Goal: Task Accomplishment & Management: Manage account settings

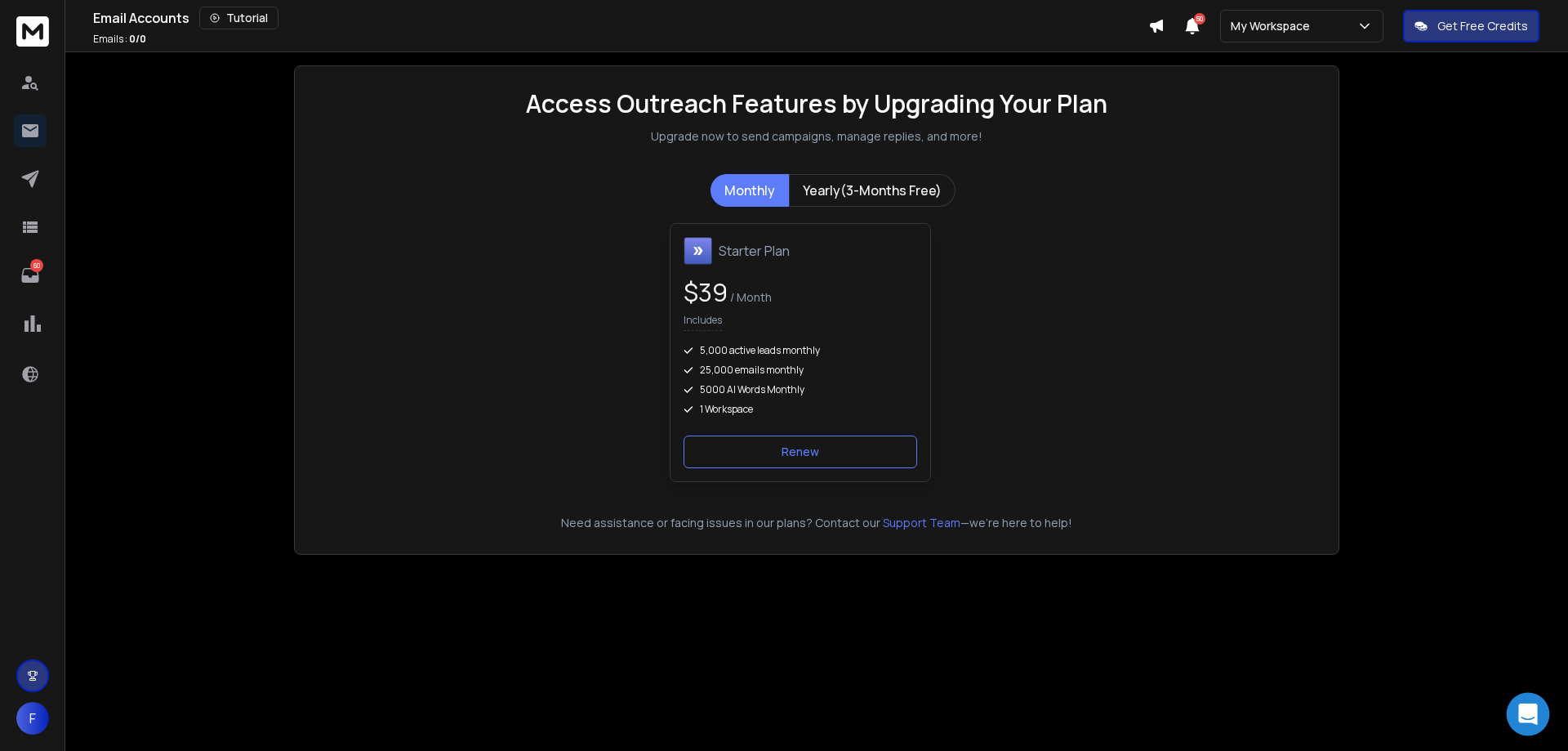
click at [1539, 719] on div "Open Intercom Messenger" at bounding box center [1528, 714] width 43 height 43
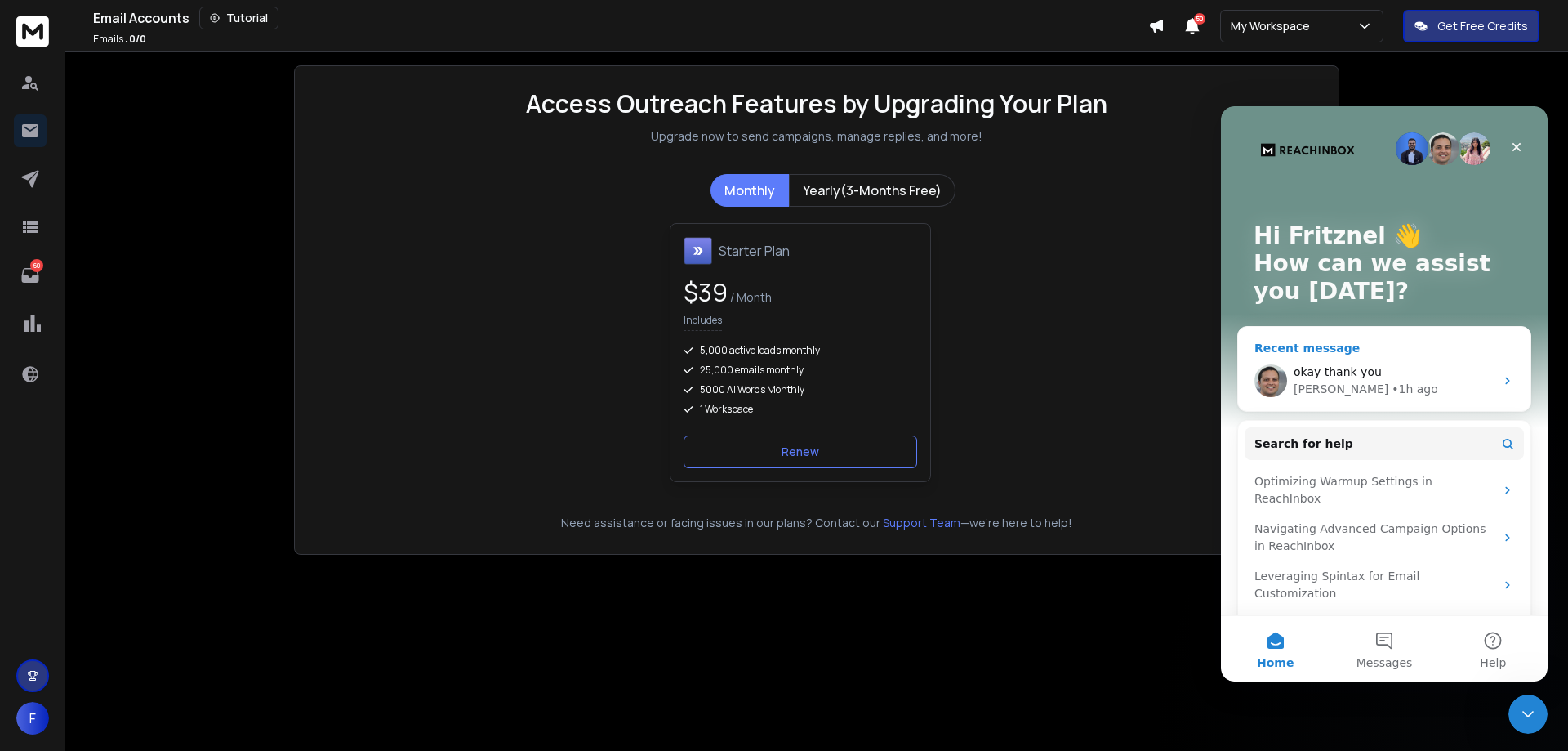
click at [1426, 361] on div "okay thank you Raj • 1h ago" at bounding box center [1384, 380] width 292 height 61
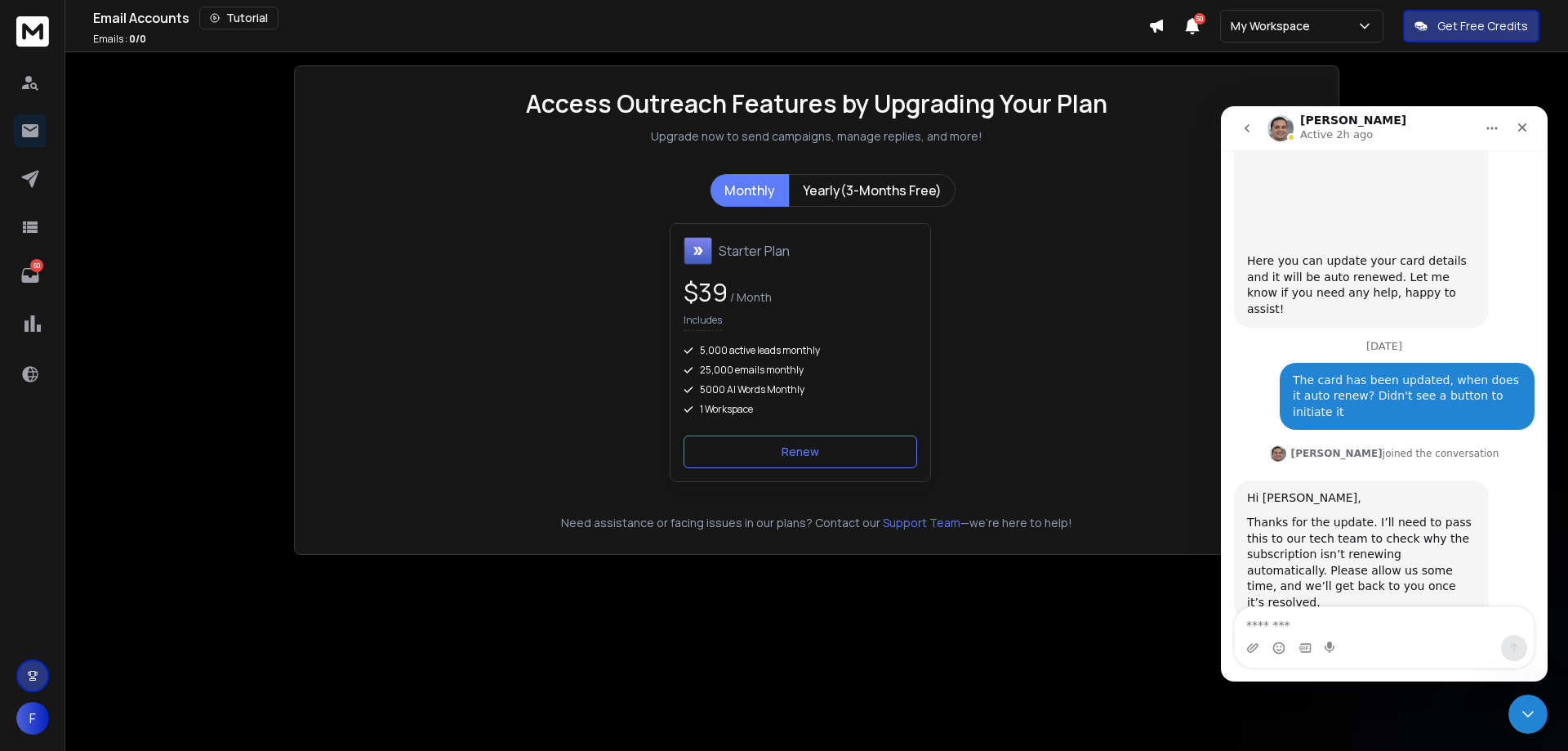
scroll to position [628, 0]
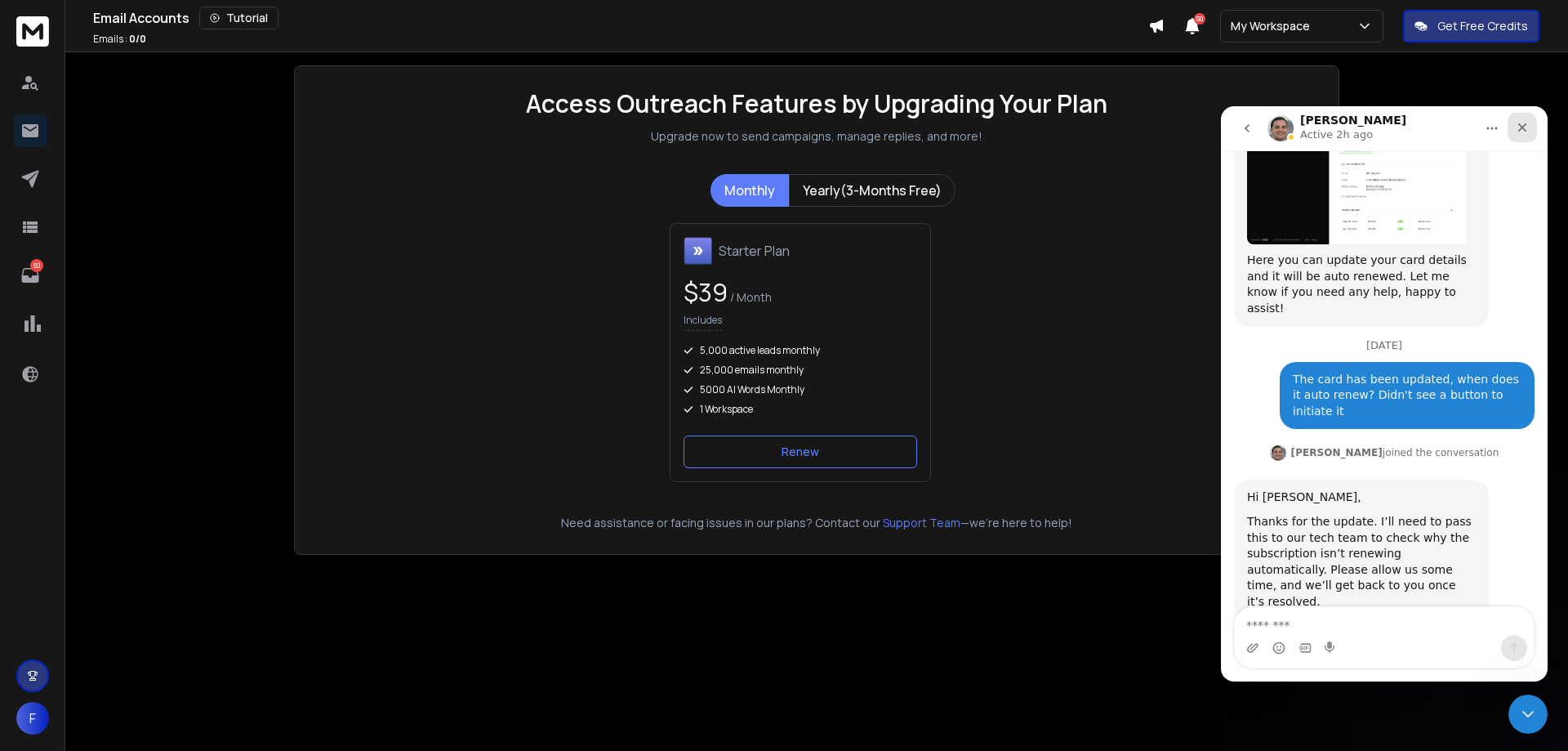
click at [1529, 126] on div "Close" at bounding box center [1522, 127] width 29 height 29
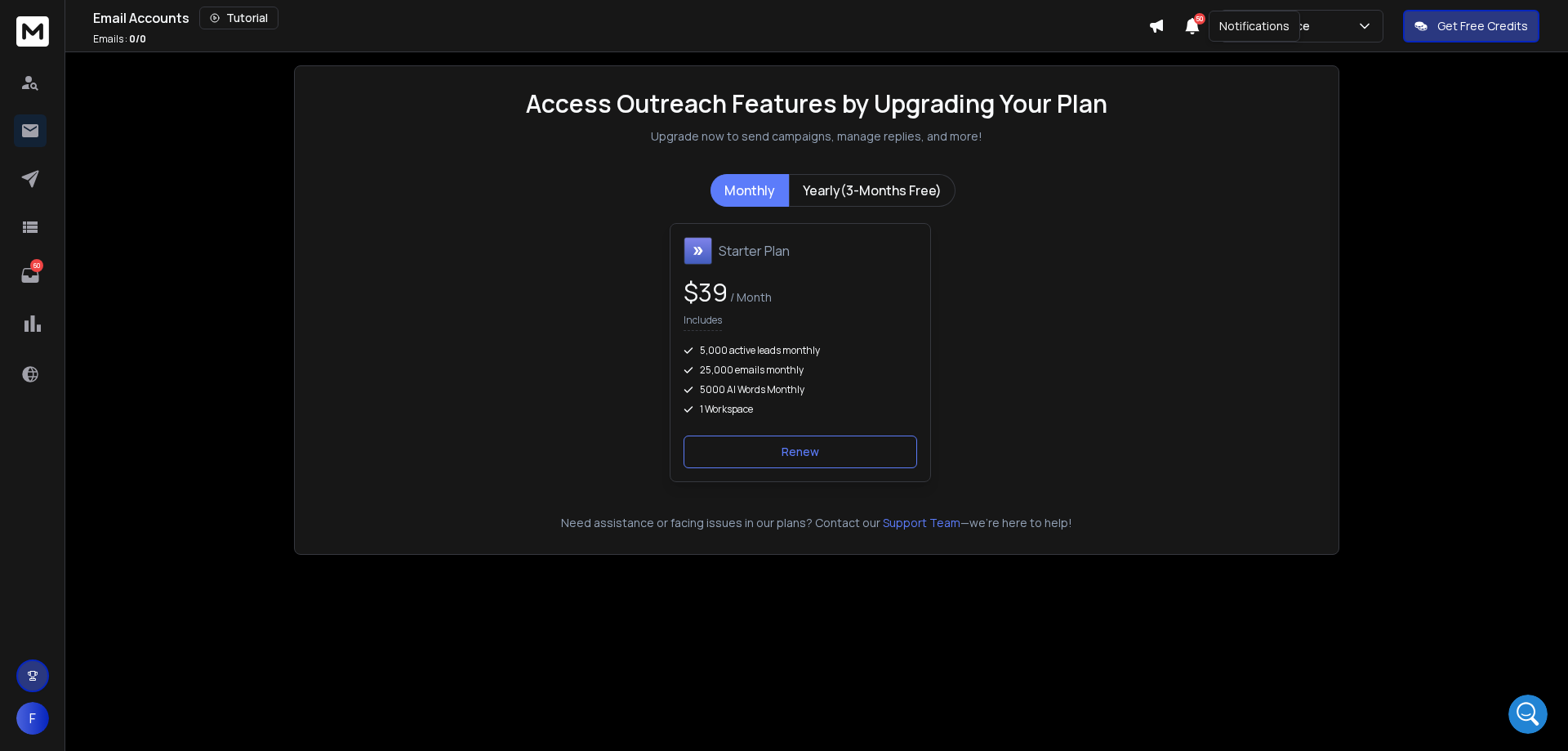
click at [1196, 31] on icon at bounding box center [1192, 25] width 15 height 17
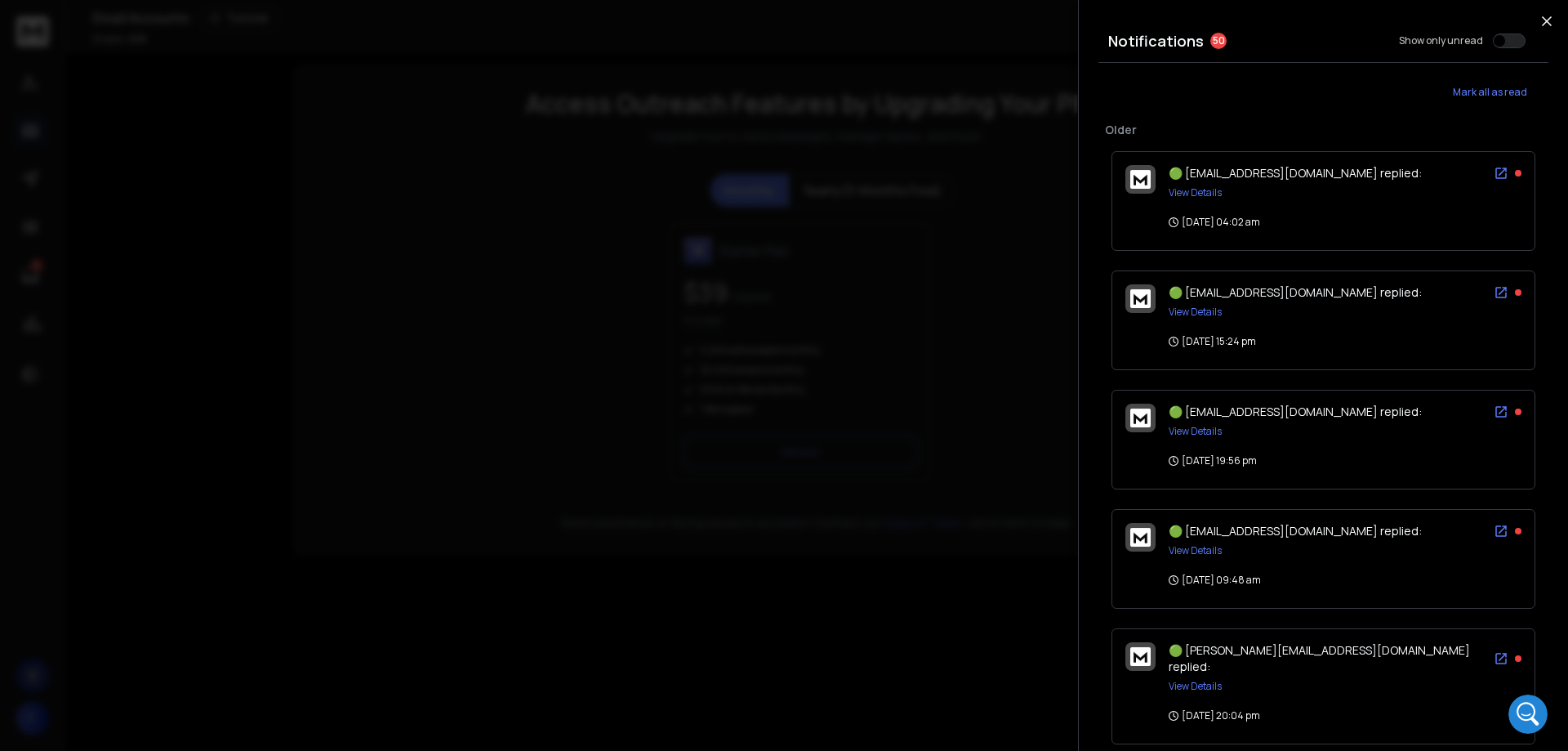
click at [1544, 19] on icon "button" at bounding box center [1546, 21] width 8 height 8
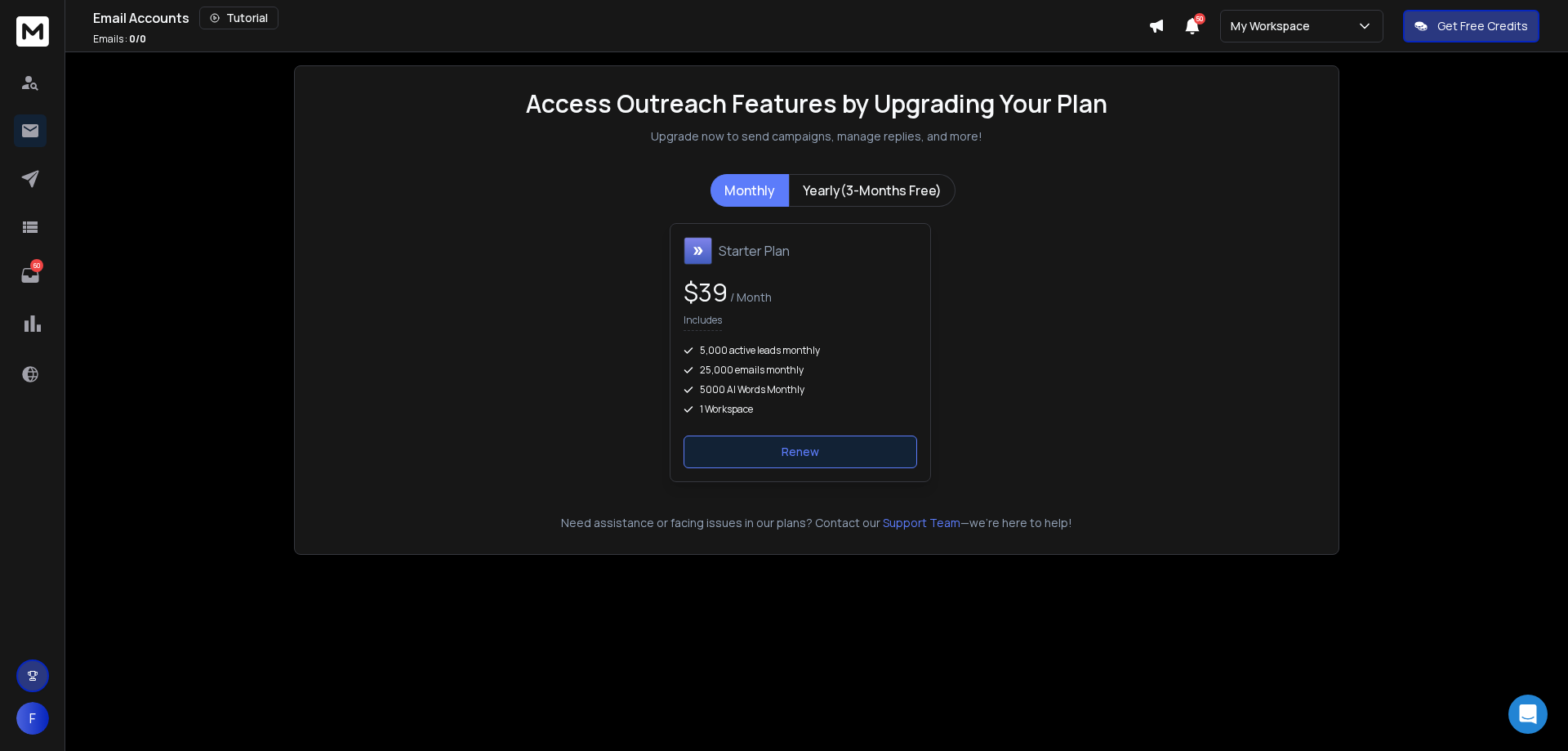
click at [818, 466] on button "Renew" at bounding box center [800, 451] width 233 height 32
click at [40, 280] on link "60" at bounding box center [29, 275] width 32 height 32
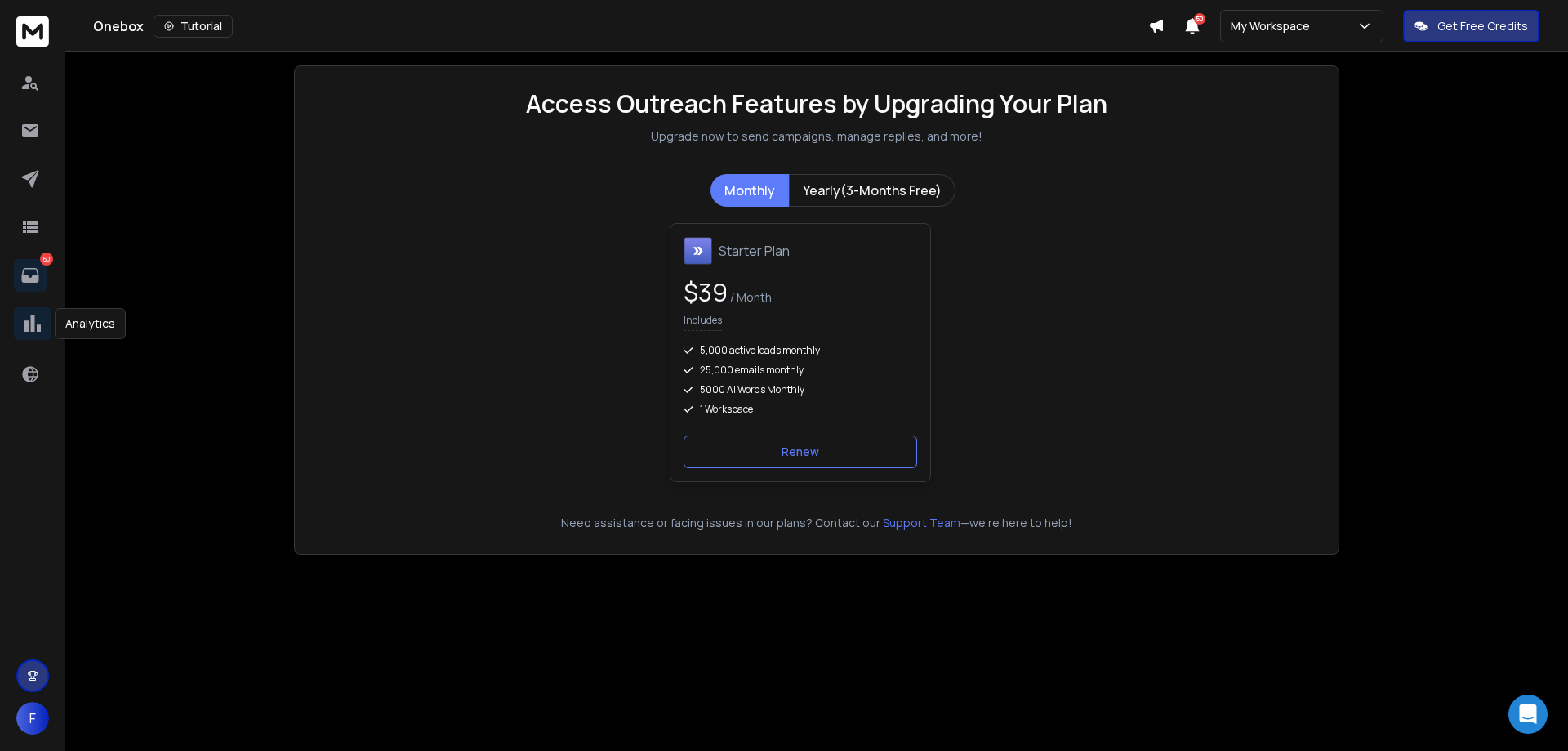
click at [38, 324] on icon at bounding box center [32, 323] width 24 height 25
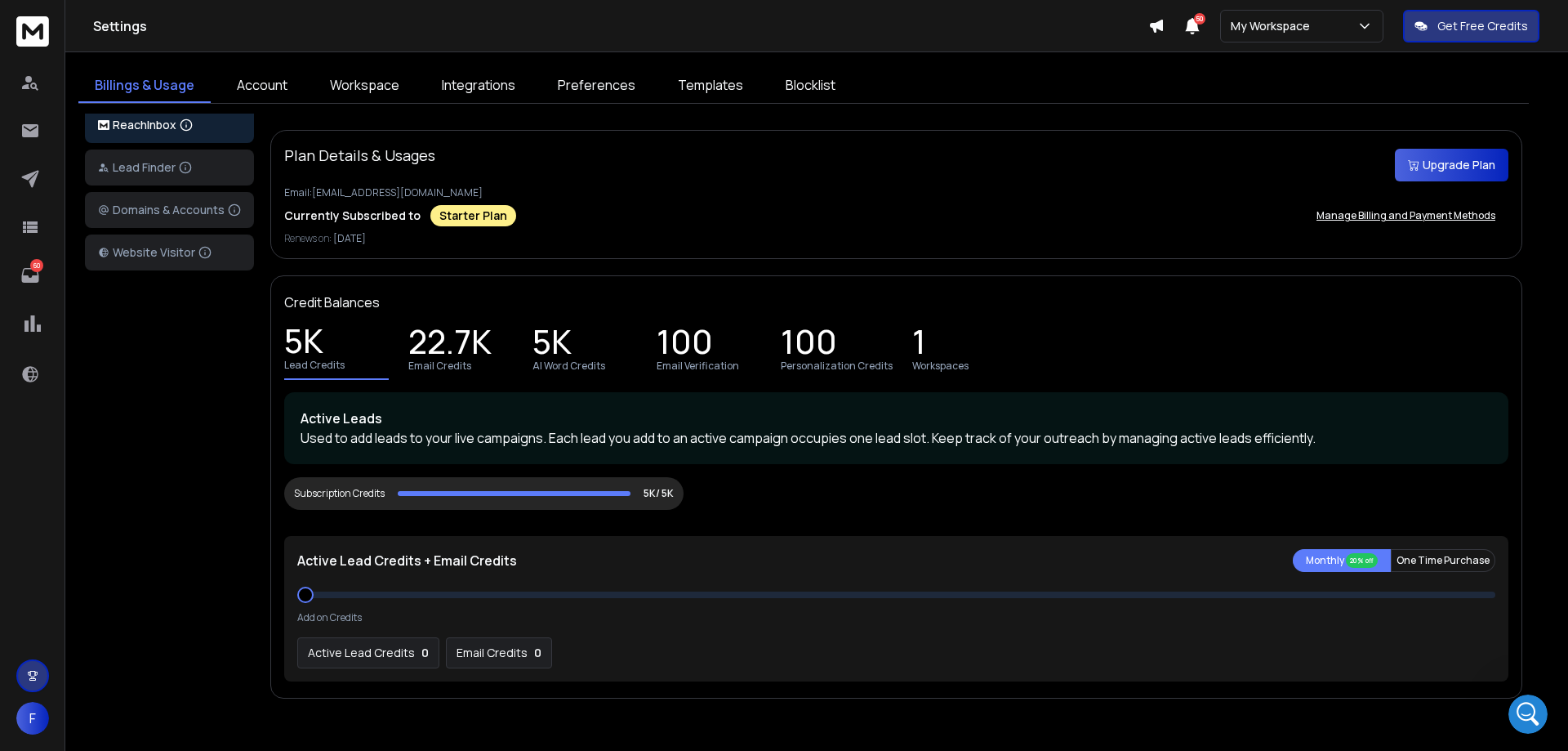
scroll to position [628, 0]
click at [1536, 707] on icon "Open Intercom Messenger" at bounding box center [1525, 711] width 26 height 26
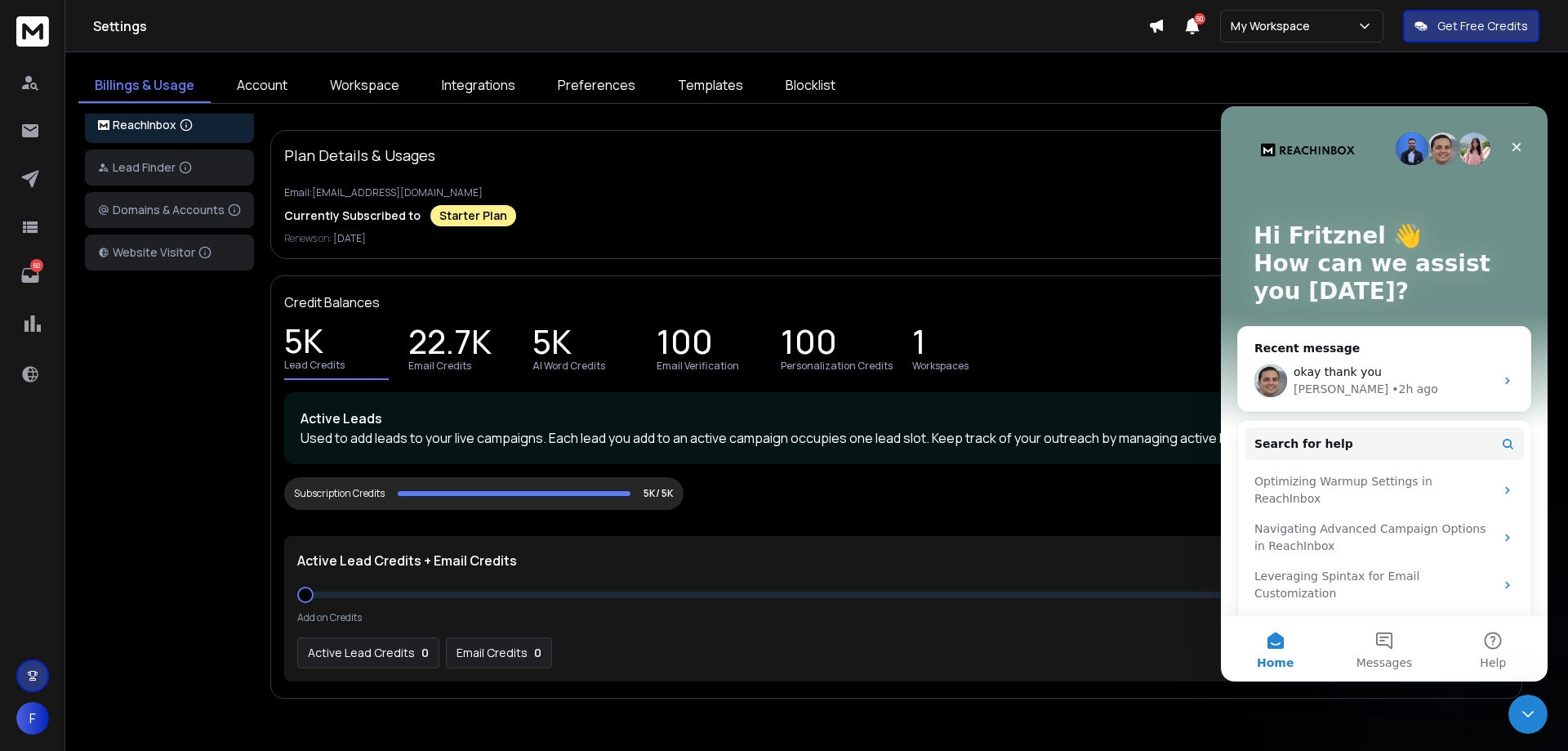
click at [1019, 526] on div "Credit Balances 5K Lead Credits 22.7K Email Credits 5K AI Word Credits 100 Emai…" at bounding box center [896, 487] width 1251 height 424
click at [35, 274] on icon at bounding box center [30, 275] width 20 height 20
